Goal: Transaction & Acquisition: Obtain resource

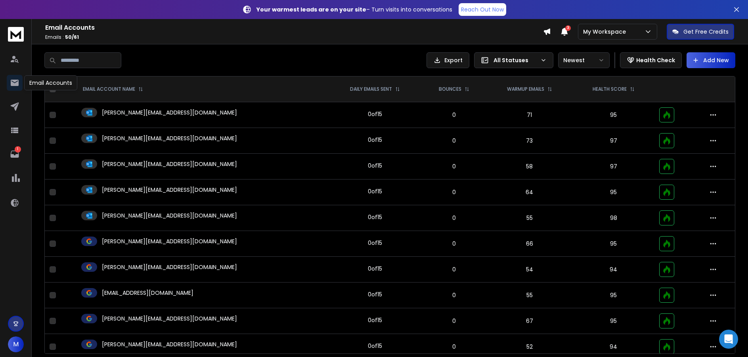
click at [14, 84] on icon at bounding box center [15, 83] width 8 height 6
click at [11, 103] on icon at bounding box center [15, 107] width 10 height 10
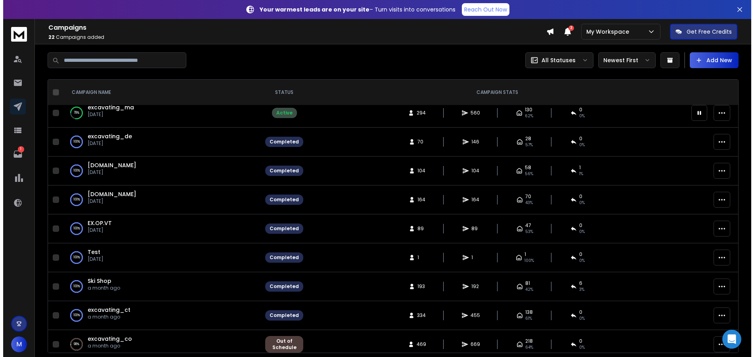
scroll to position [5, 0]
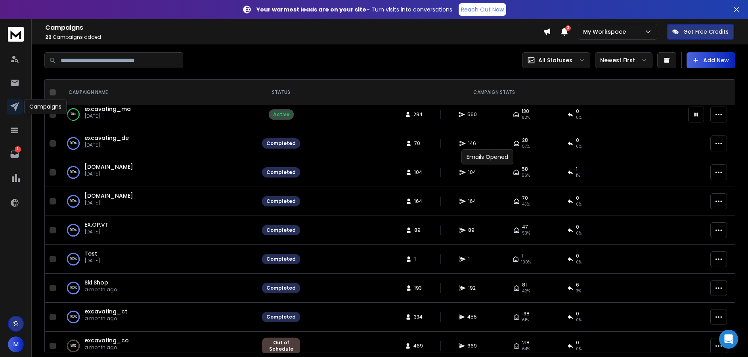
click at [522, 171] on span "58" at bounding box center [525, 169] width 6 height 6
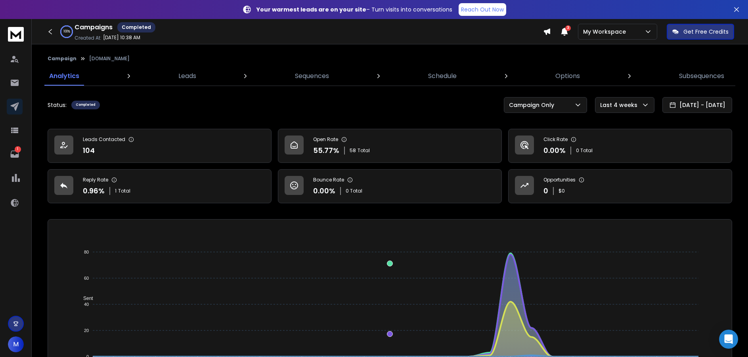
click at [360, 150] on span "Total" at bounding box center [364, 151] width 12 height 6
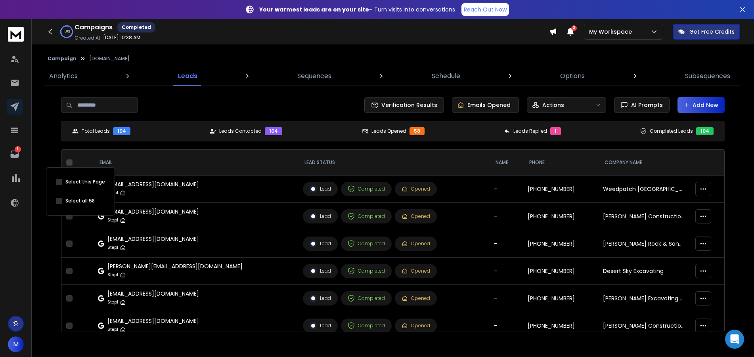
click at [61, 203] on button "Select this Page" at bounding box center [59, 201] width 6 height 6
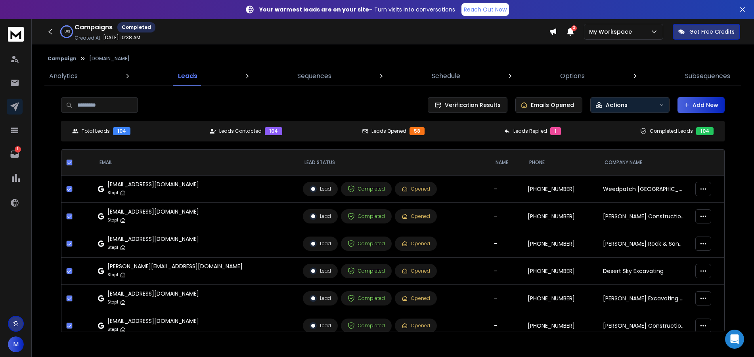
click at [659, 105] on button "Actions" at bounding box center [629, 105] width 79 height 16
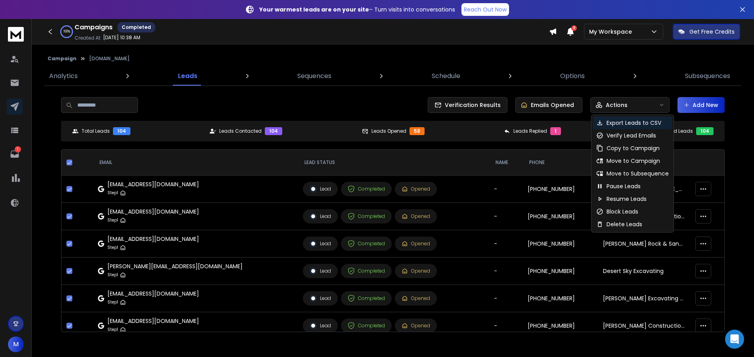
click at [615, 123] on p "Export Leads to CSV" at bounding box center [634, 123] width 55 height 8
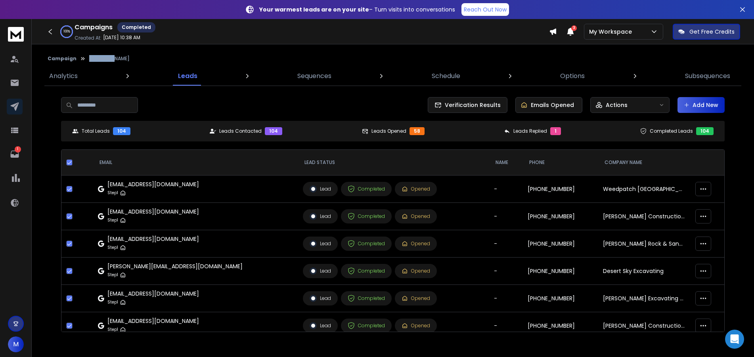
drag, startPoint x: 109, startPoint y: 59, endPoint x: 87, endPoint y: 57, distance: 21.9
click at [87, 57] on div "Campaign [DOMAIN_NAME]" at bounding box center [392, 58] width 697 height 13
copy p "[DOMAIN_NAME]"
